Goal: Information Seeking & Learning: Learn about a topic

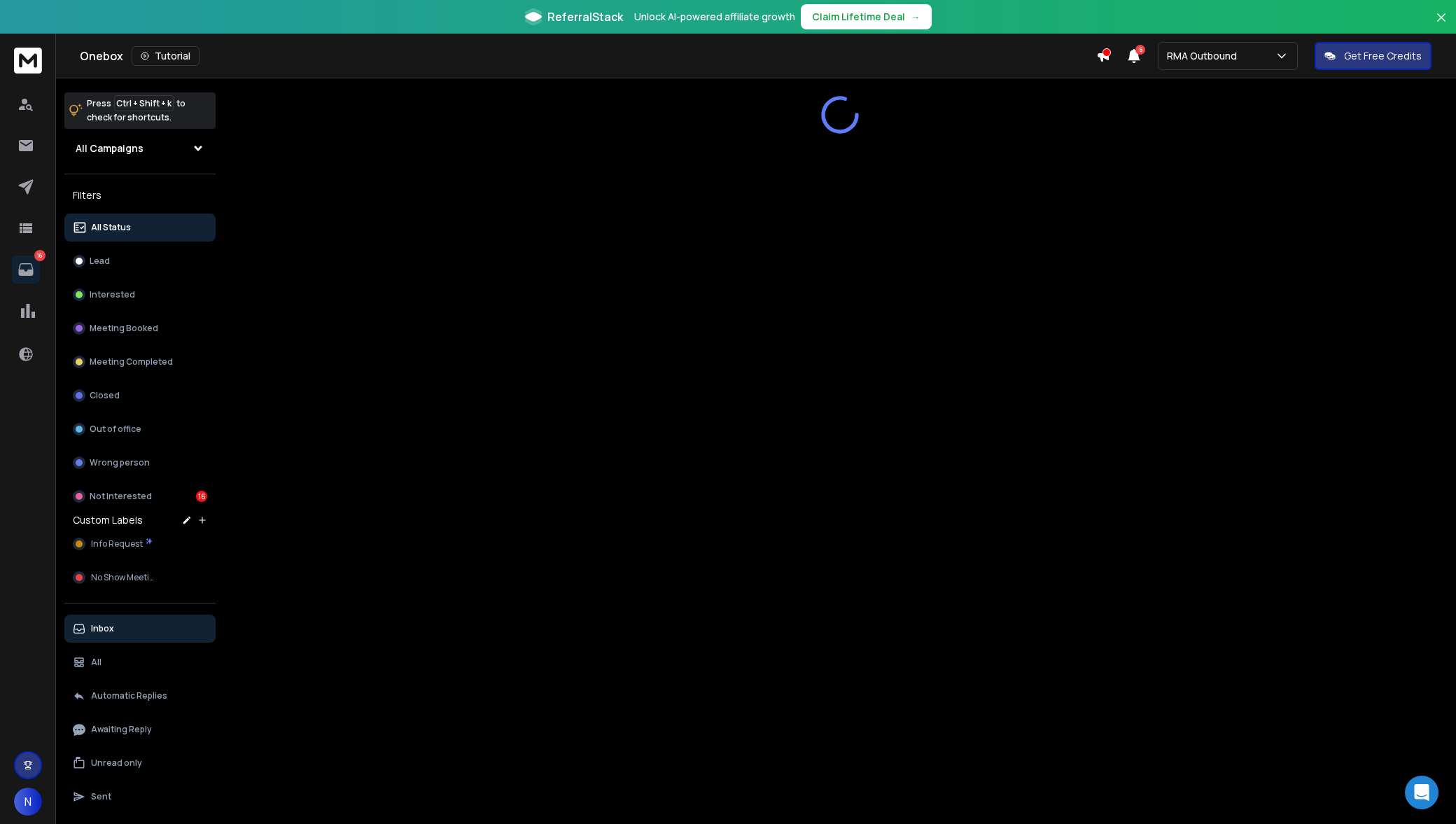
click at [1438, 17] on icon "Close banner" at bounding box center [1442, 17] width 12 height 12
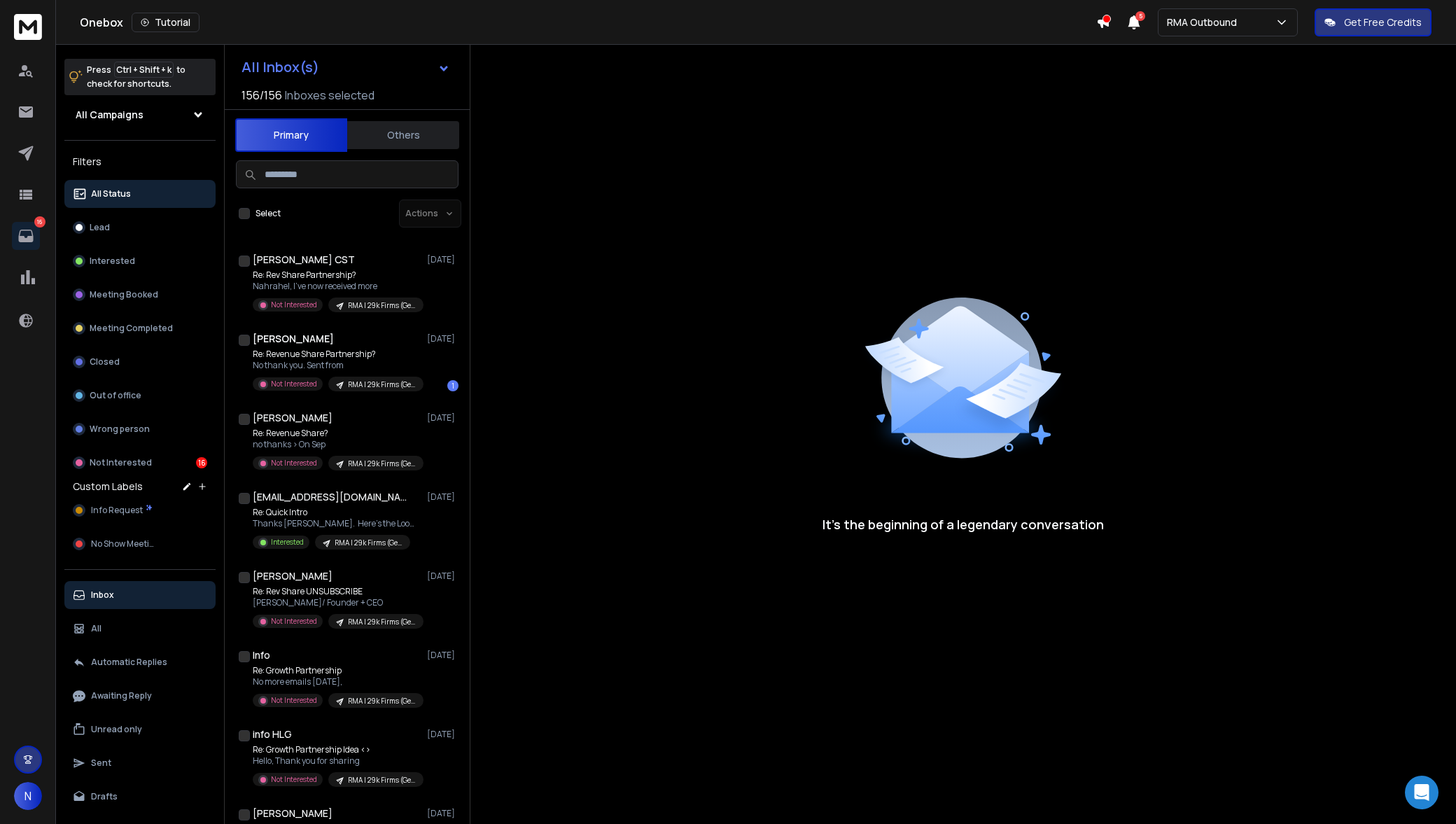
click at [1209, 2] on div "Onebox Tutorial 5 RMA Outbound Get Free Credits" at bounding box center [728, 22] width 1456 height 45
click at [1201, 24] on p "RMA Outbound" at bounding box center [1205, 22] width 76 height 14
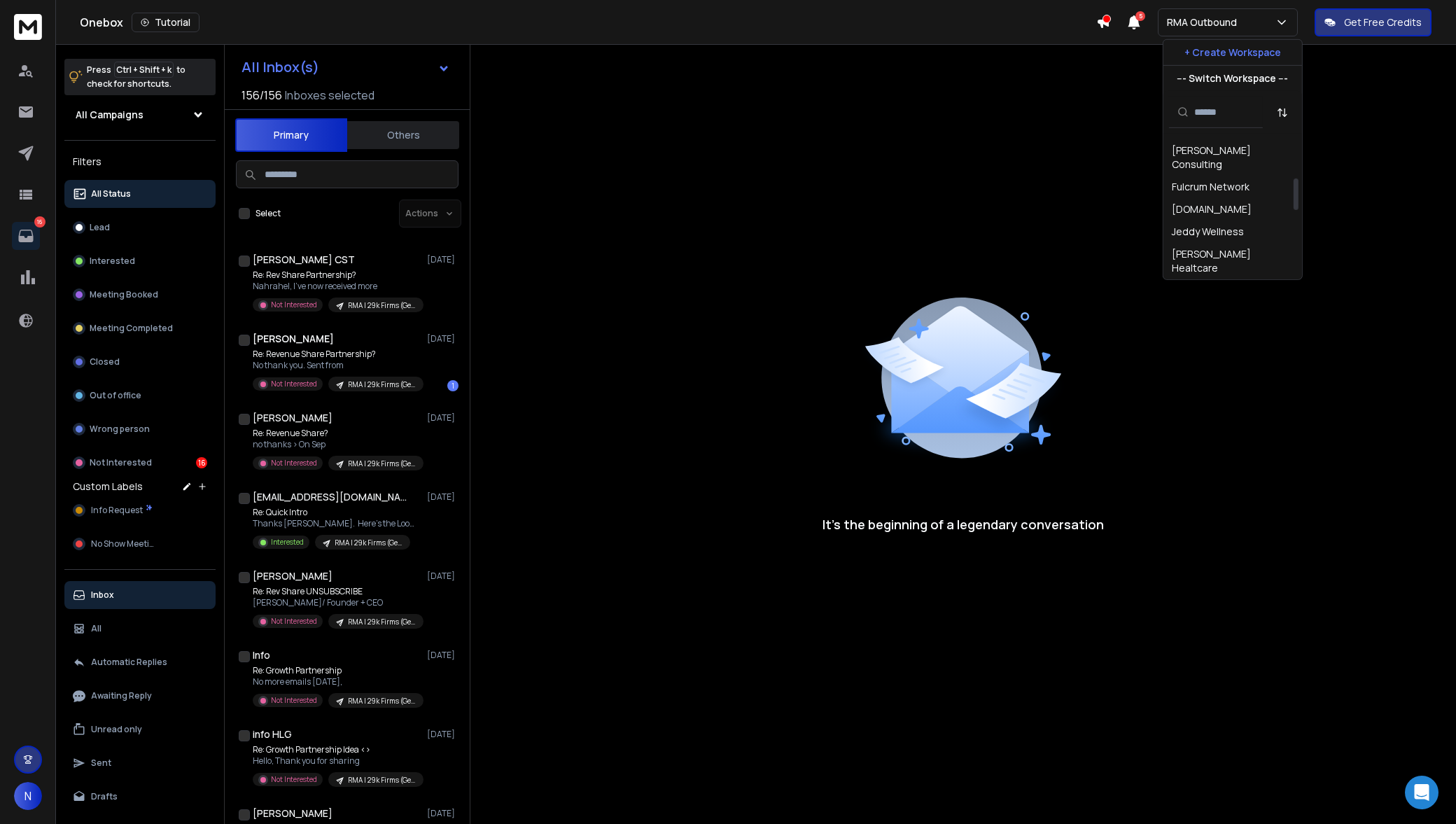
scroll to position [173, 0]
click at [1220, 211] on div "[DOMAIN_NAME]" at bounding box center [1211, 218] width 80 height 14
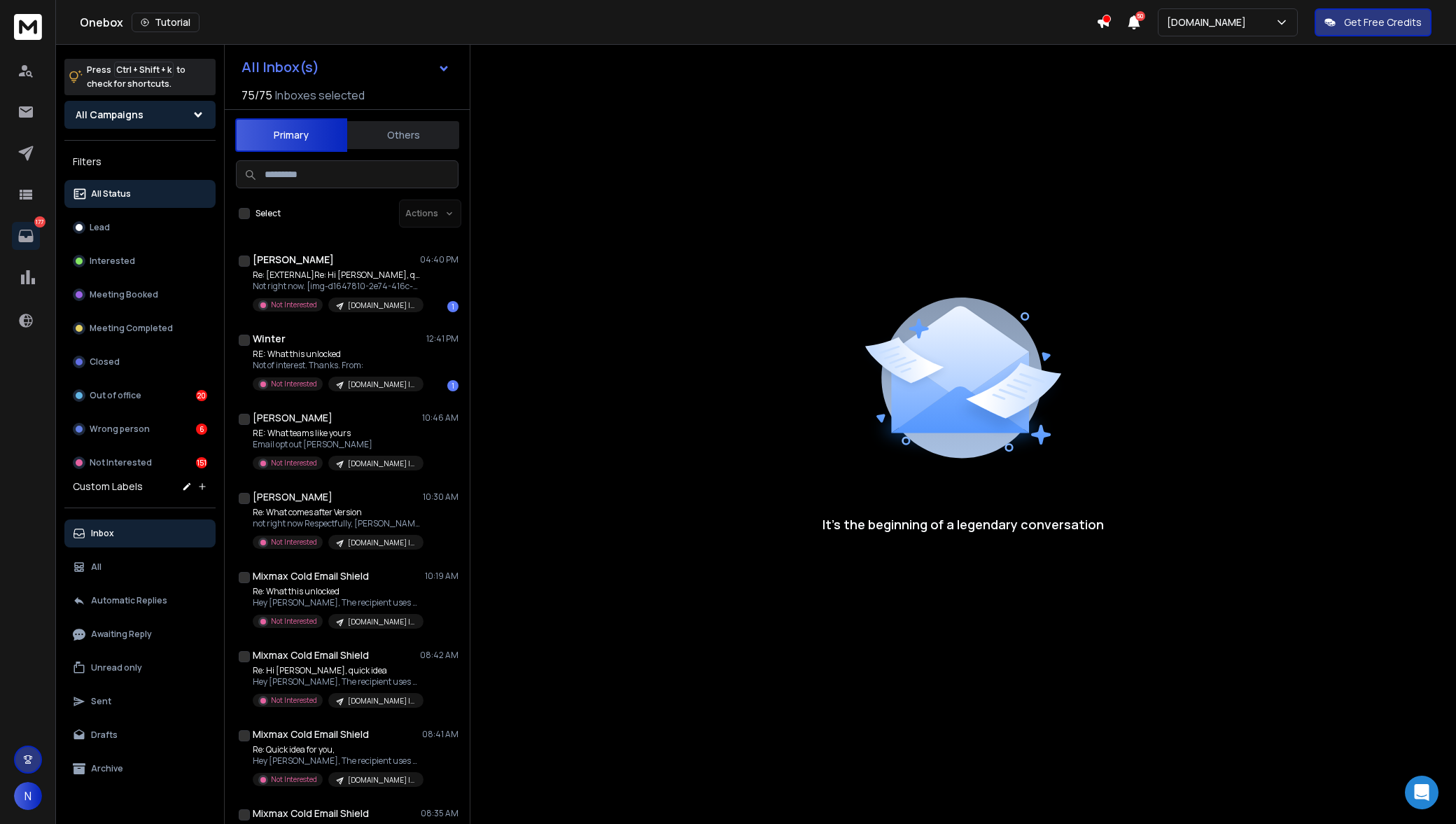
click at [129, 117] on h1 "All Campaigns" at bounding box center [109, 114] width 68 height 14
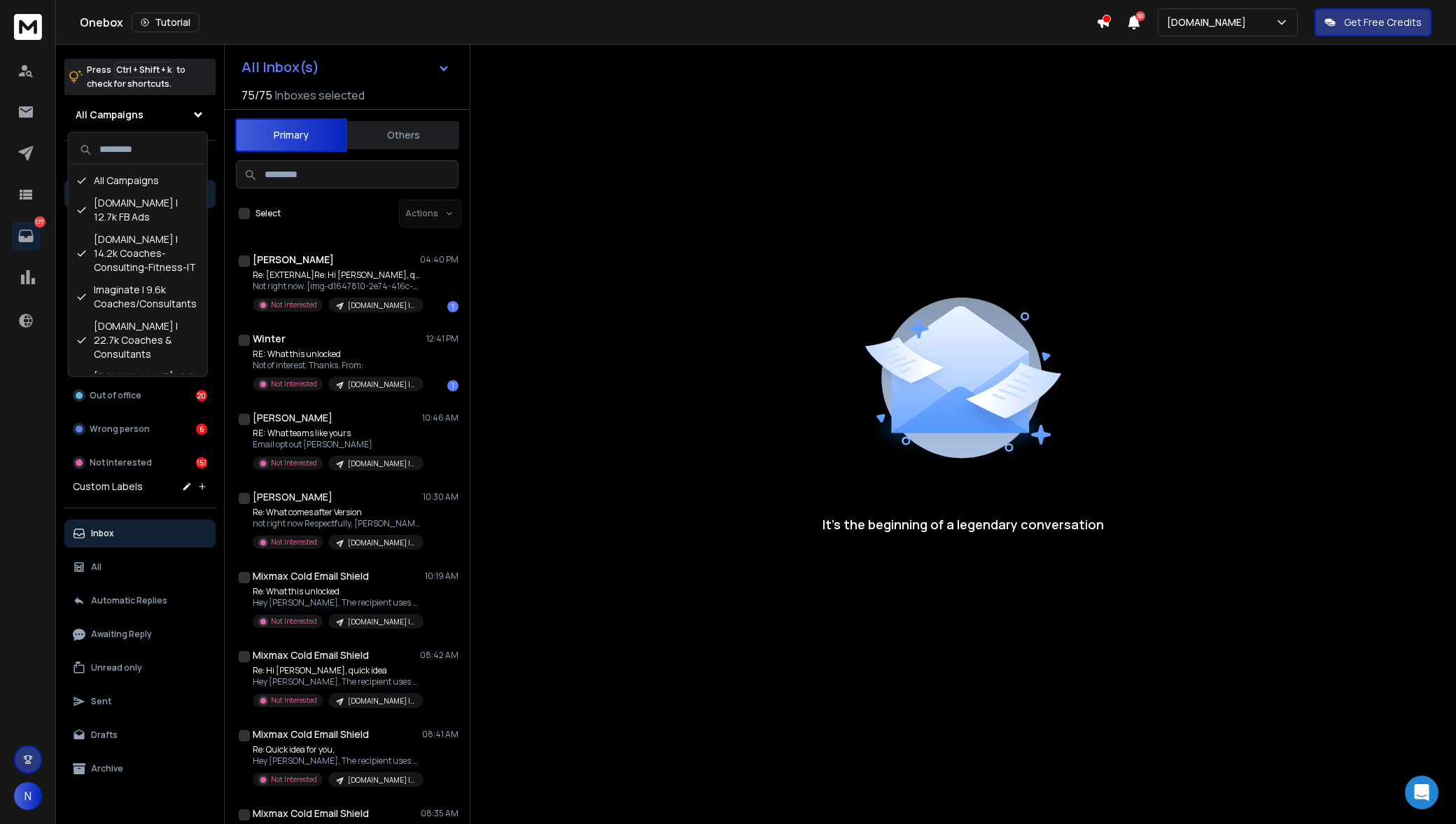
click at [608, 225] on div "It’s the beginning of a legendary conversation" at bounding box center [964, 395] width 986 height 700
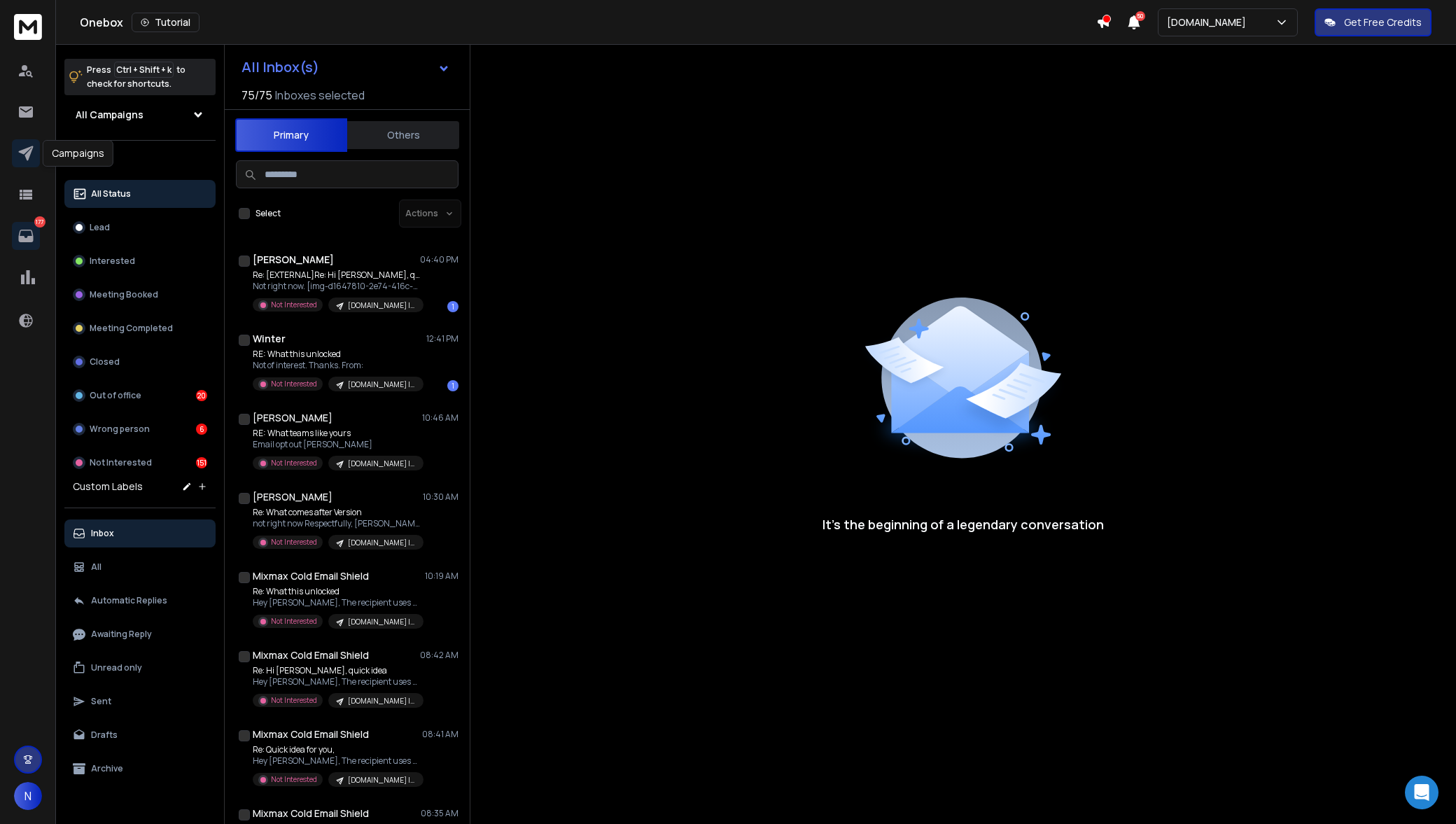
click at [32, 156] on icon at bounding box center [26, 153] width 17 height 17
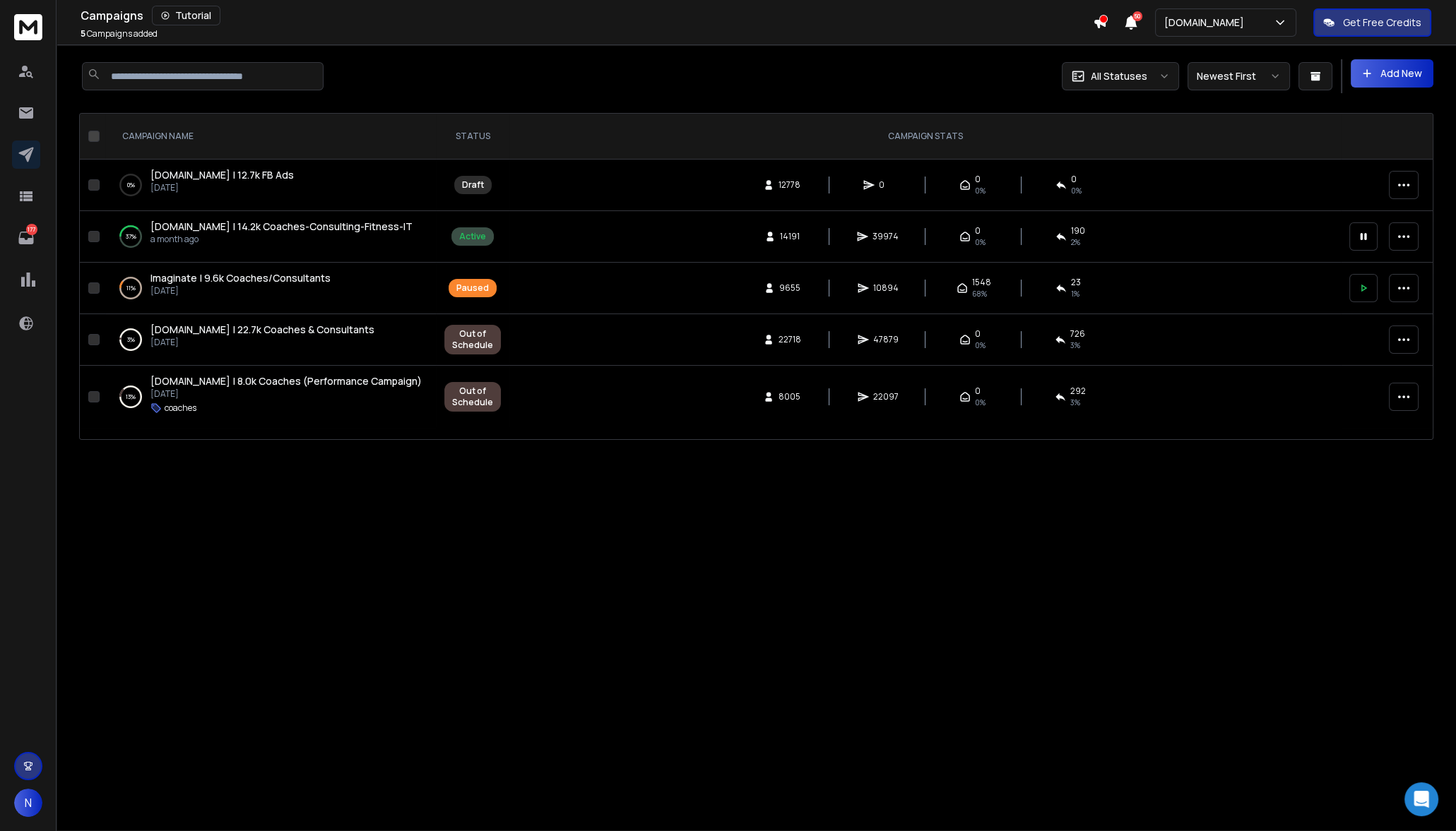
click at [216, 175] on span "[DOMAIN_NAME] | 12.7k FB Ads" at bounding box center [222, 175] width 143 height 14
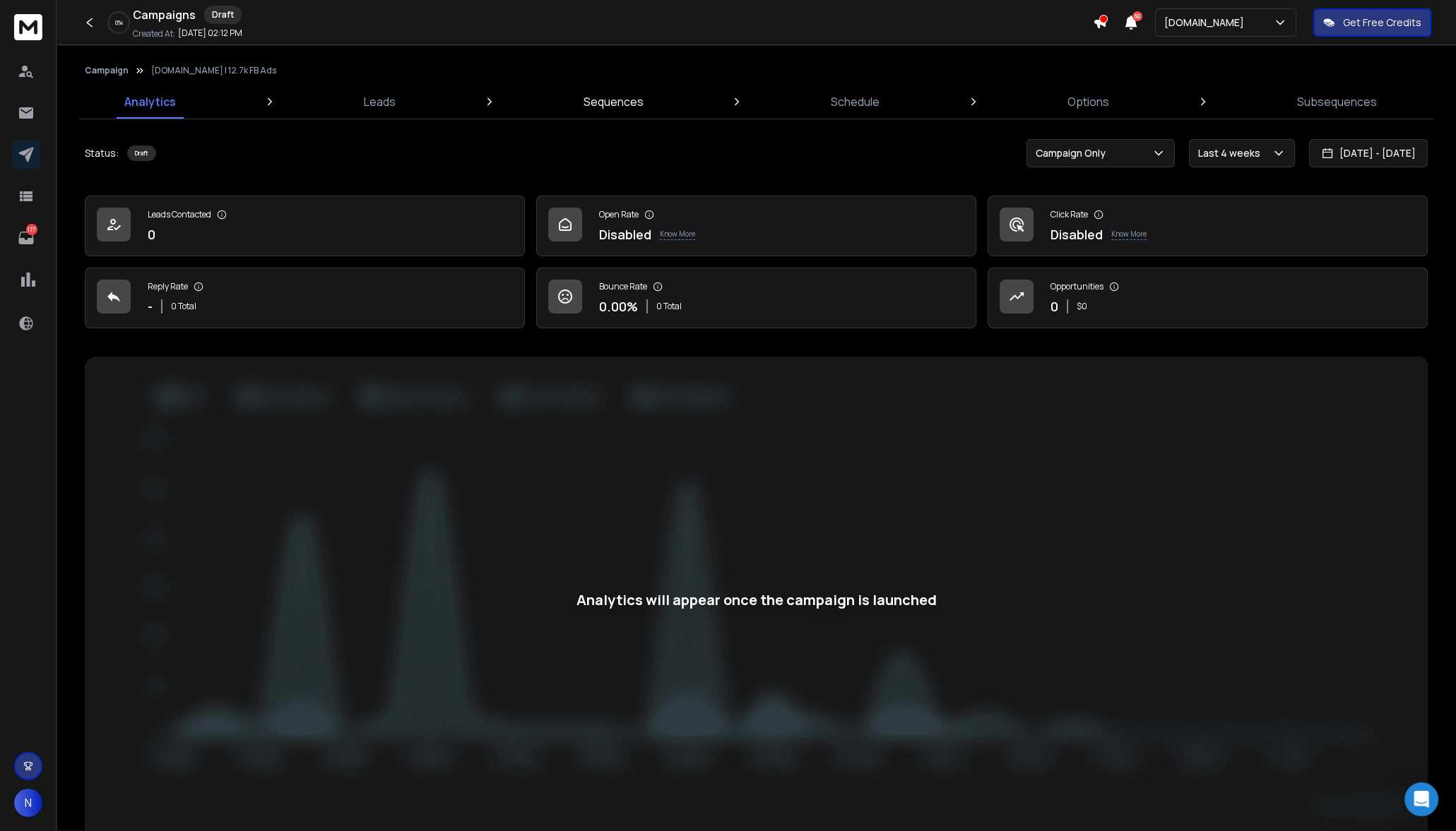
click at [627, 91] on link "Sequences" at bounding box center [613, 102] width 77 height 34
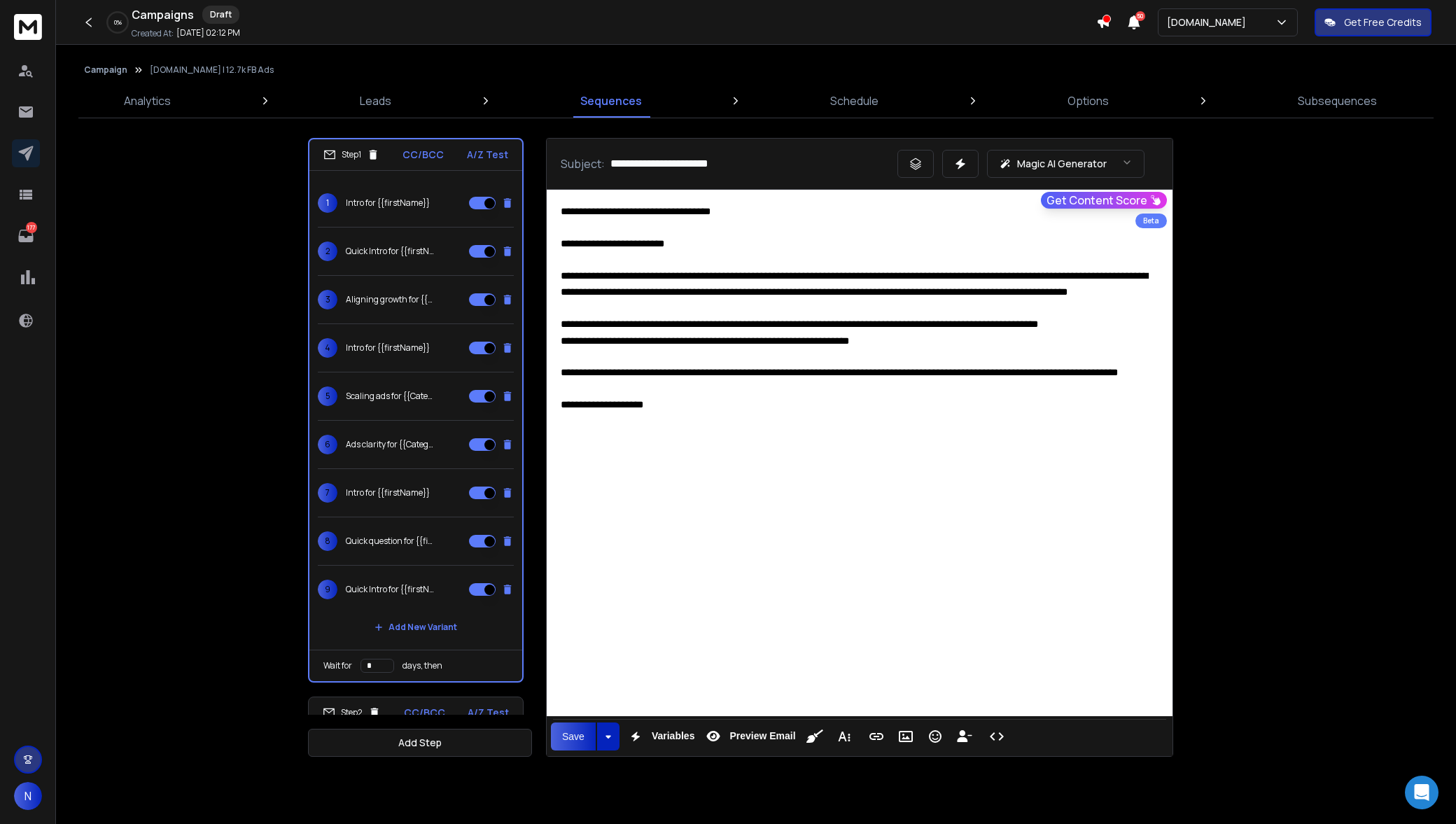
click at [361, 250] on p "Quick Intro for {{firstName}}" at bounding box center [390, 251] width 89 height 12
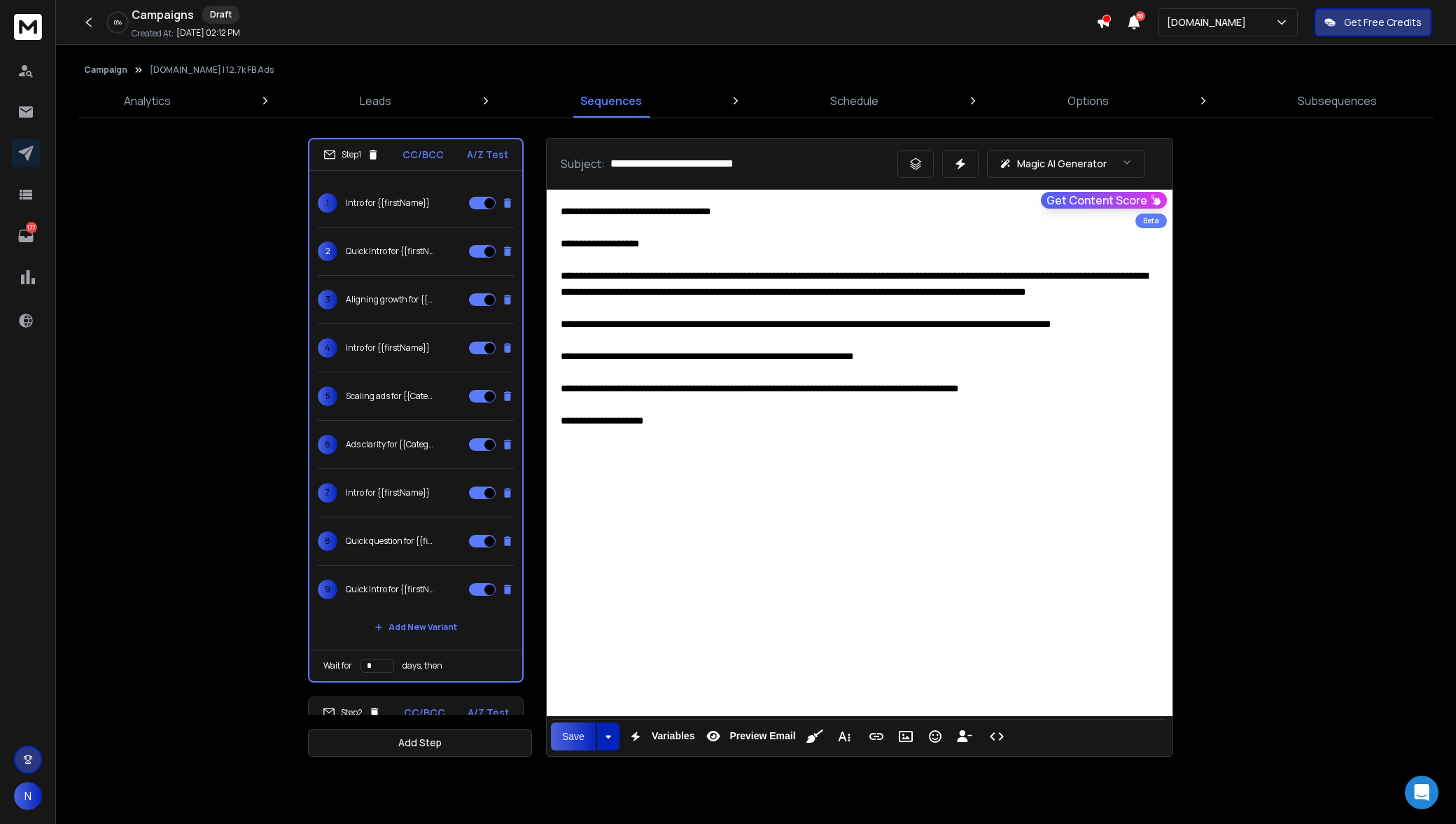
click at [377, 282] on div "3 Aligning growth for {{Category}}" at bounding box center [415, 300] width 196 height 48
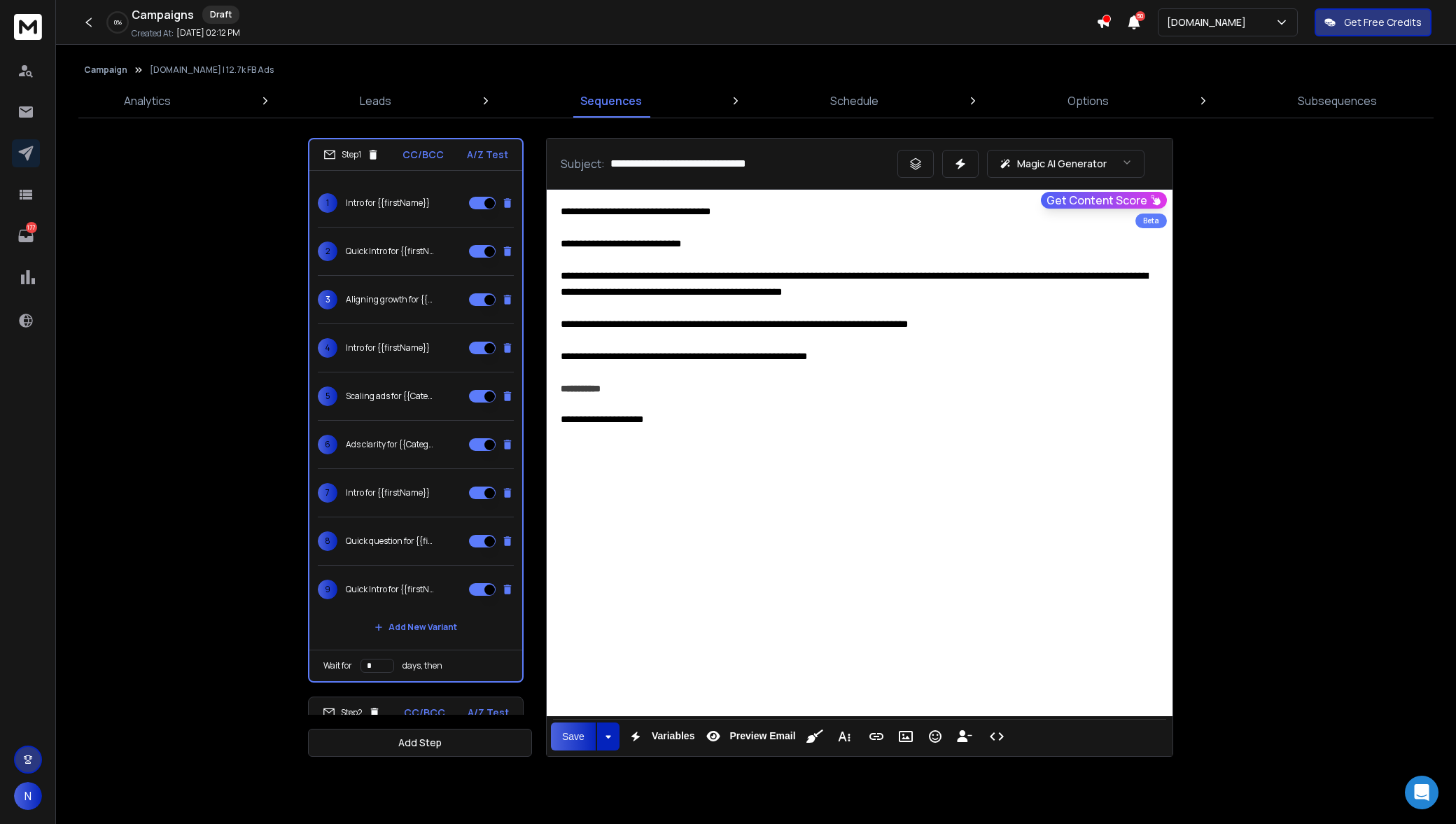
click at [393, 392] on p "Scaling ads for {{Category}}" at bounding box center [390, 396] width 89 height 12
type input "**********"
